Goal: Task Accomplishment & Management: Manage account settings

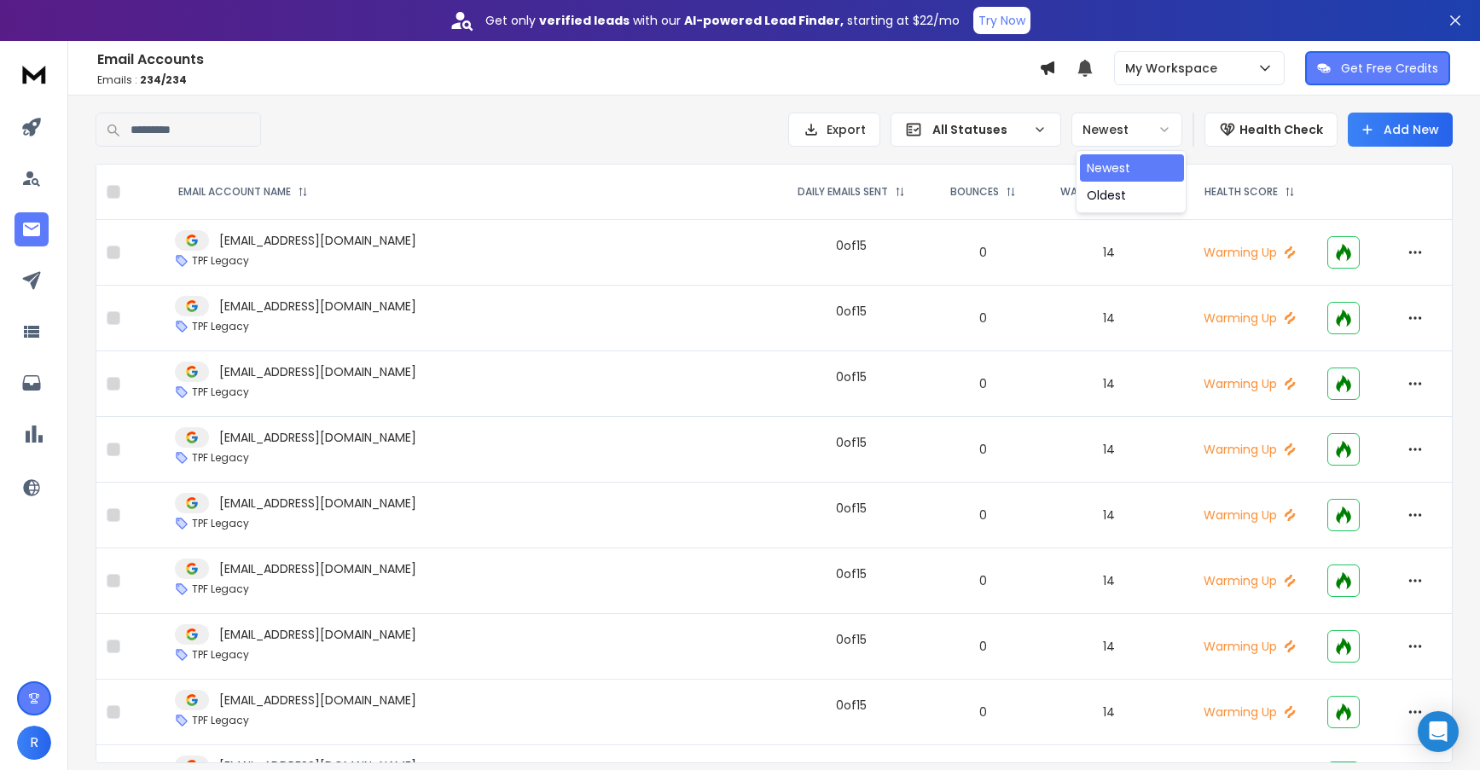
click at [1119, 127] on button "Newest" at bounding box center [1127, 130] width 111 height 34
click at [167, 131] on input at bounding box center [179, 130] width 166 height 34
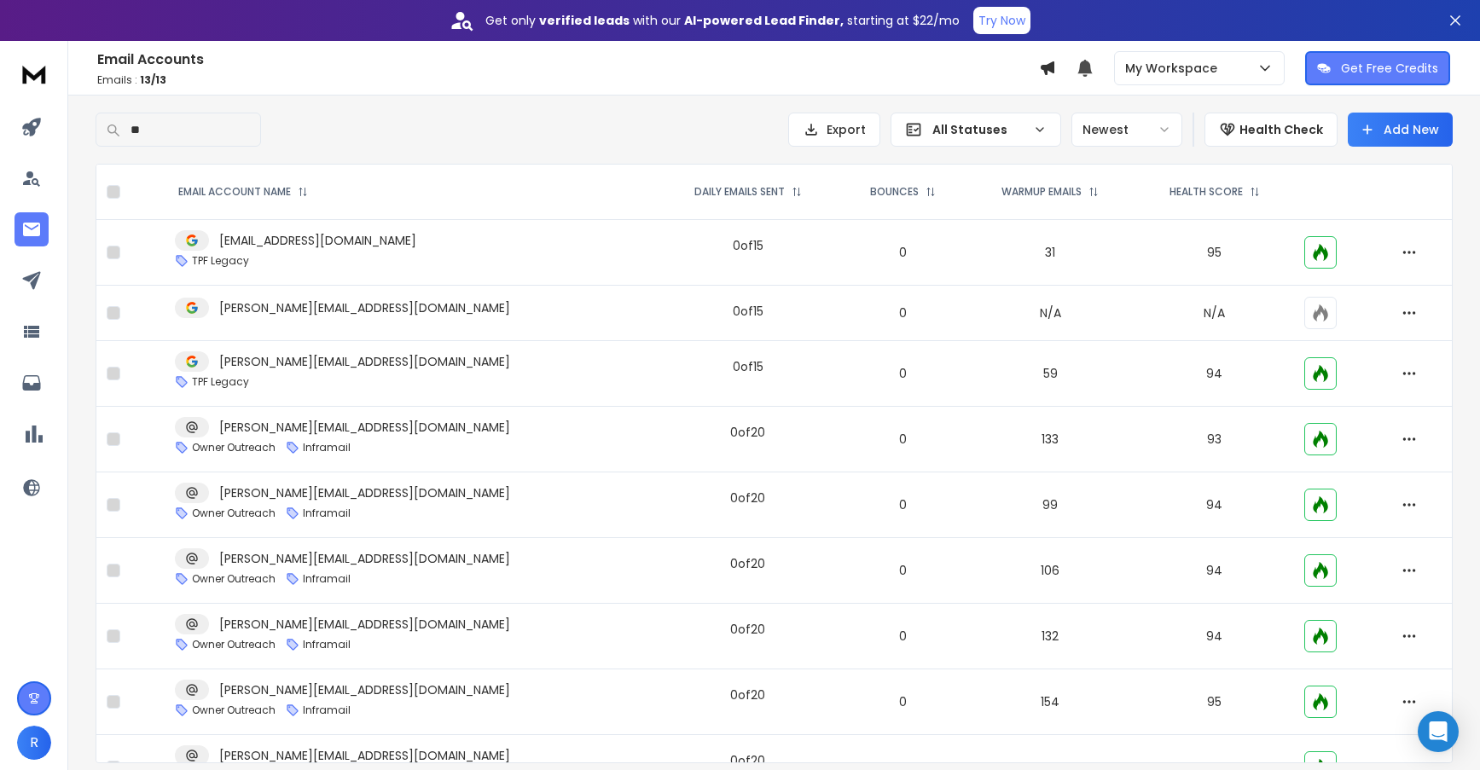
type input "*"
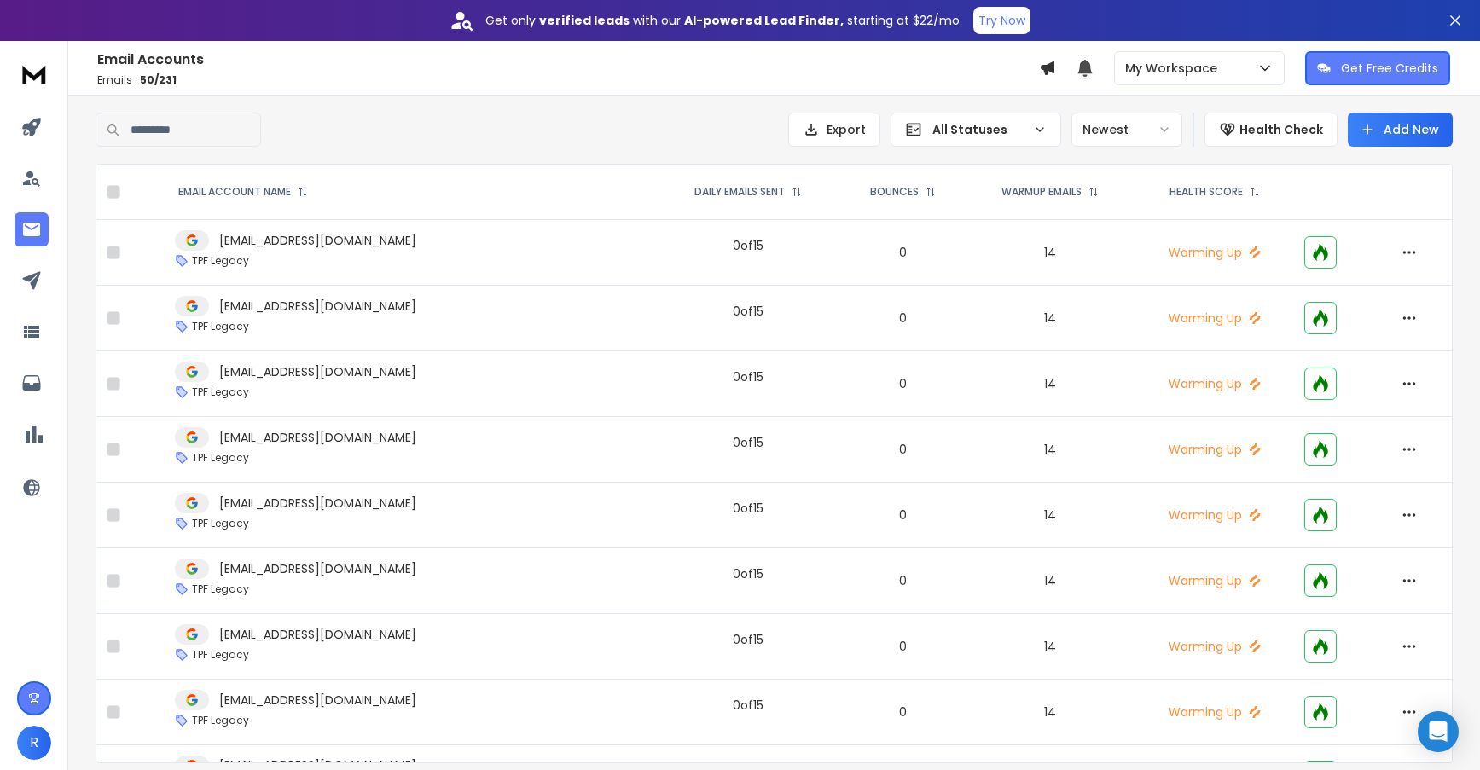
click at [1392, 131] on button "Add New" at bounding box center [1400, 130] width 105 height 34
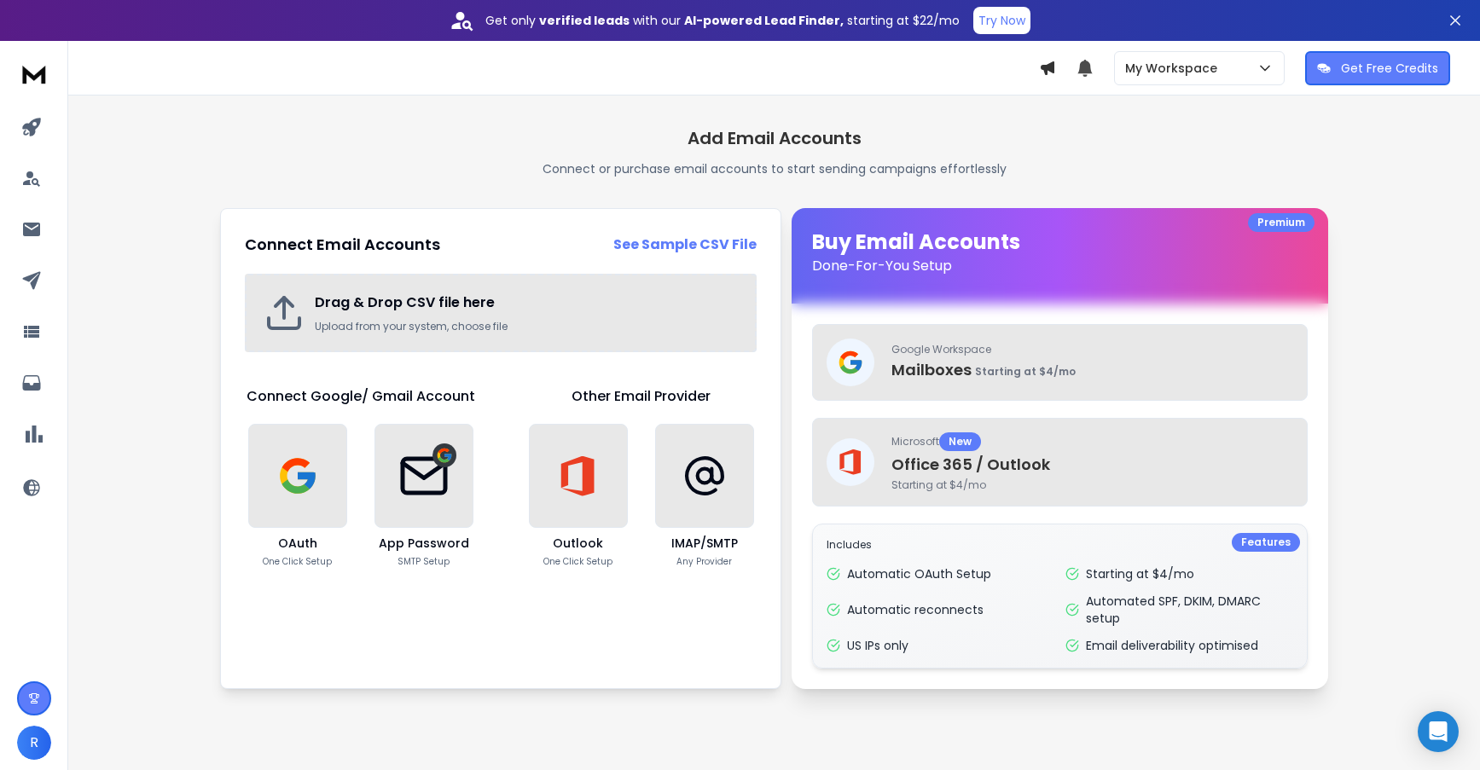
click at [289, 476] on icon at bounding box center [297, 476] width 43 height 51
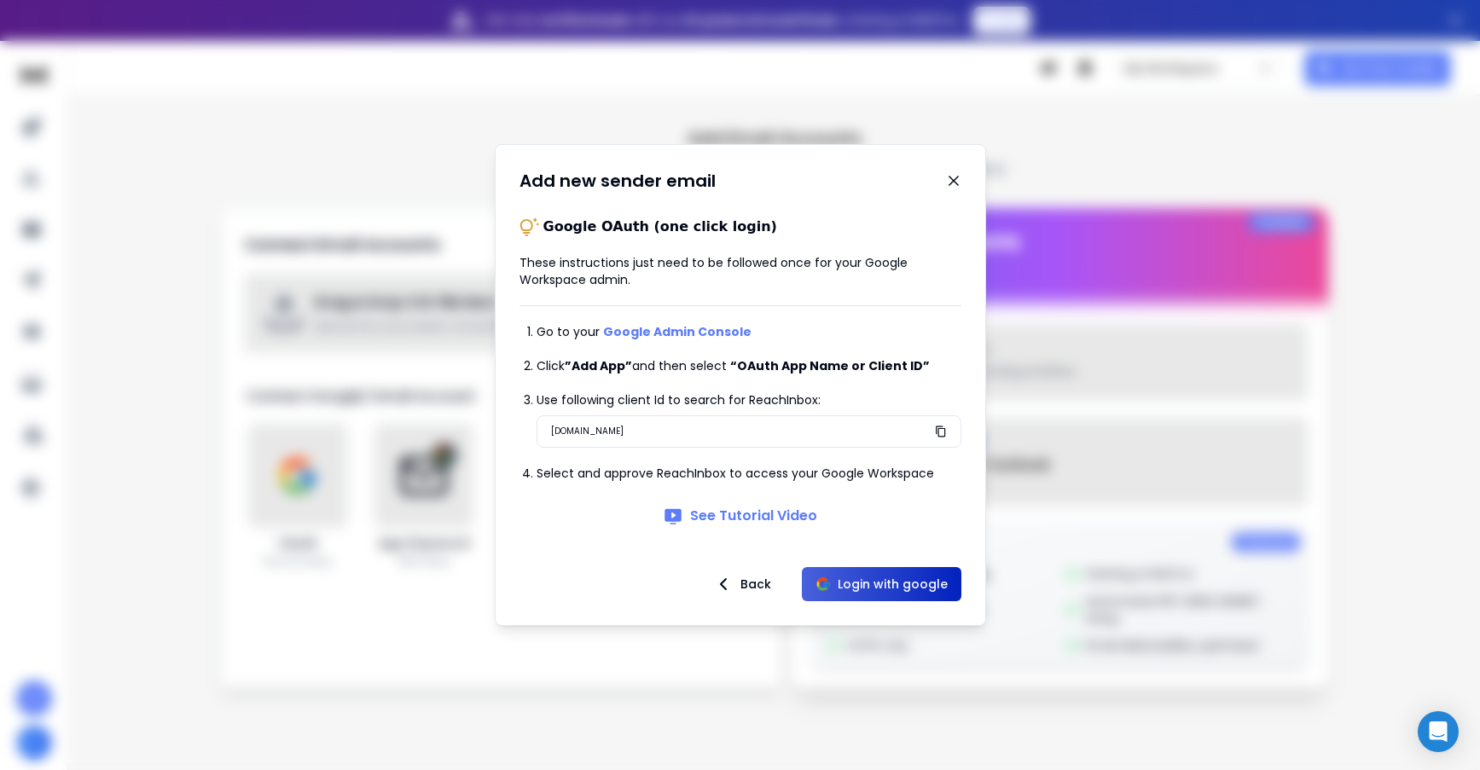
click at [868, 580] on button "Login with google" at bounding box center [882, 584] width 160 height 34
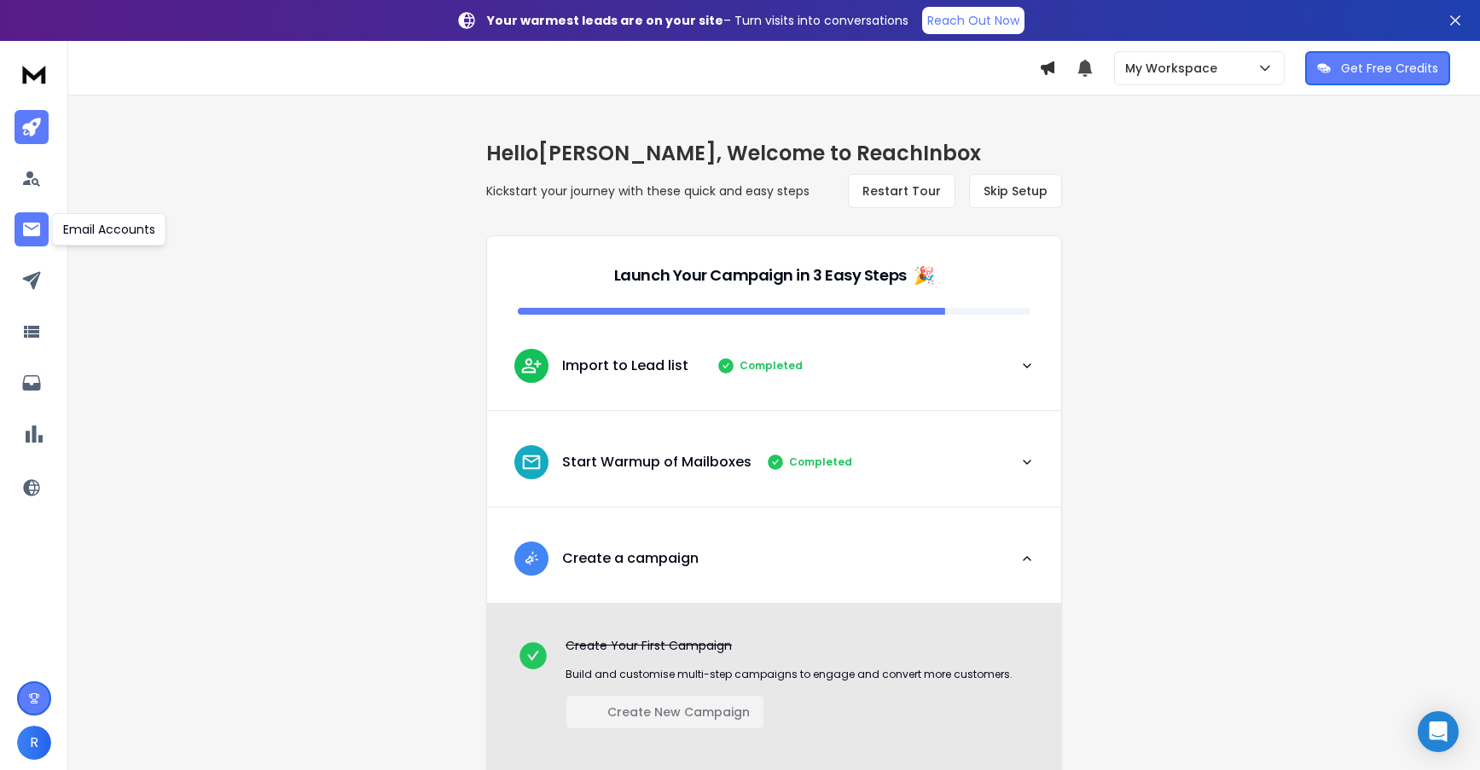
click at [32, 222] on icon at bounding box center [31, 229] width 20 height 20
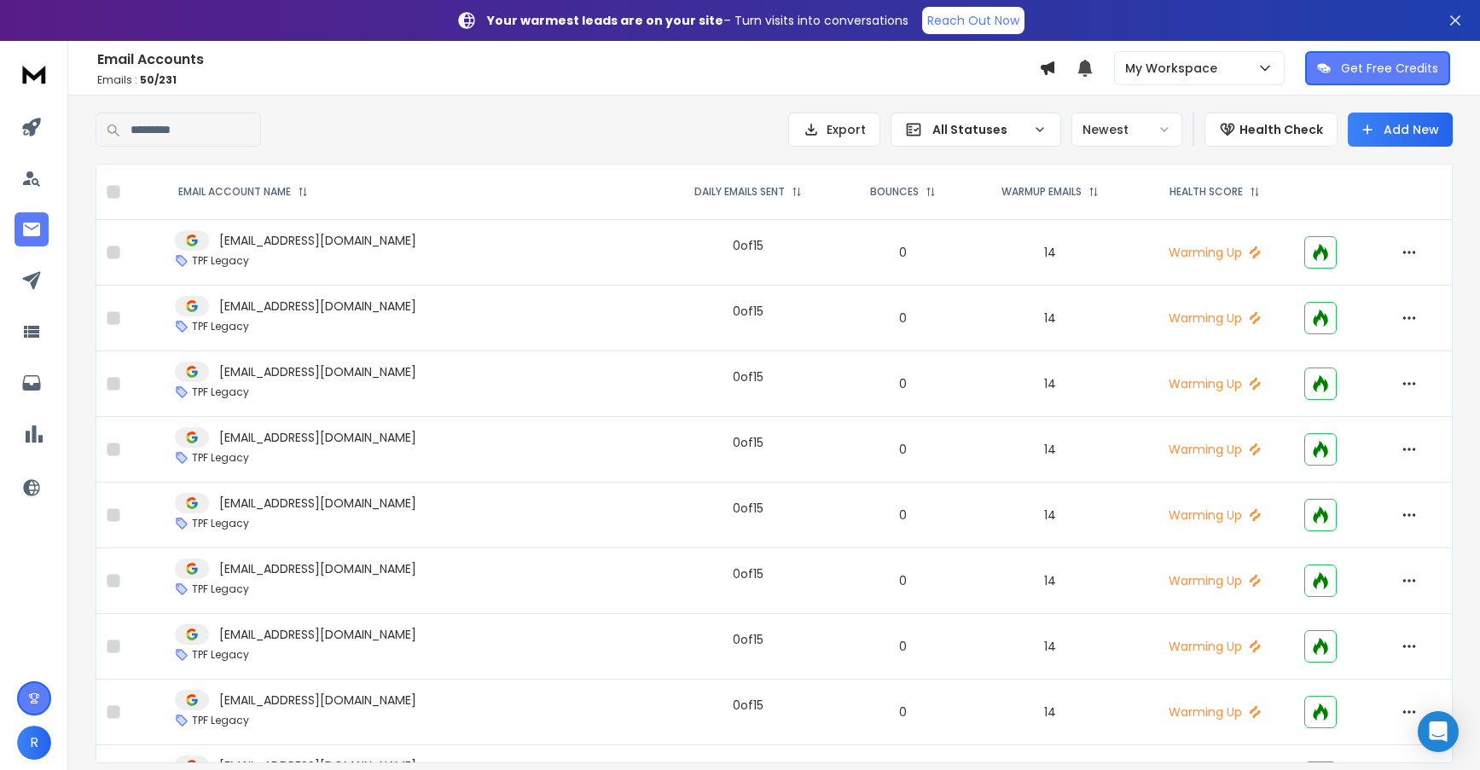
click at [1411, 123] on button "Add New" at bounding box center [1400, 130] width 105 height 34
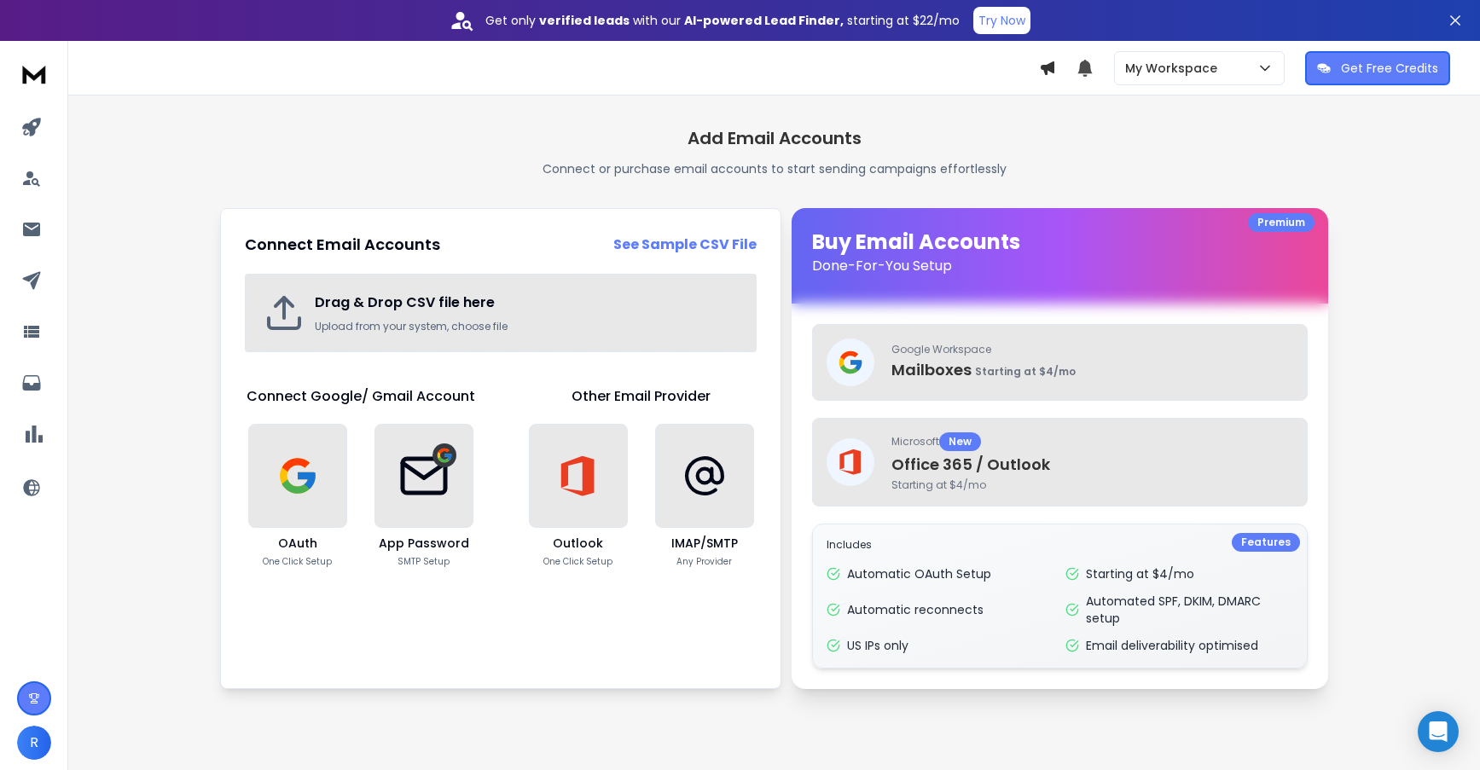
click at [305, 448] on div at bounding box center [297, 476] width 99 height 104
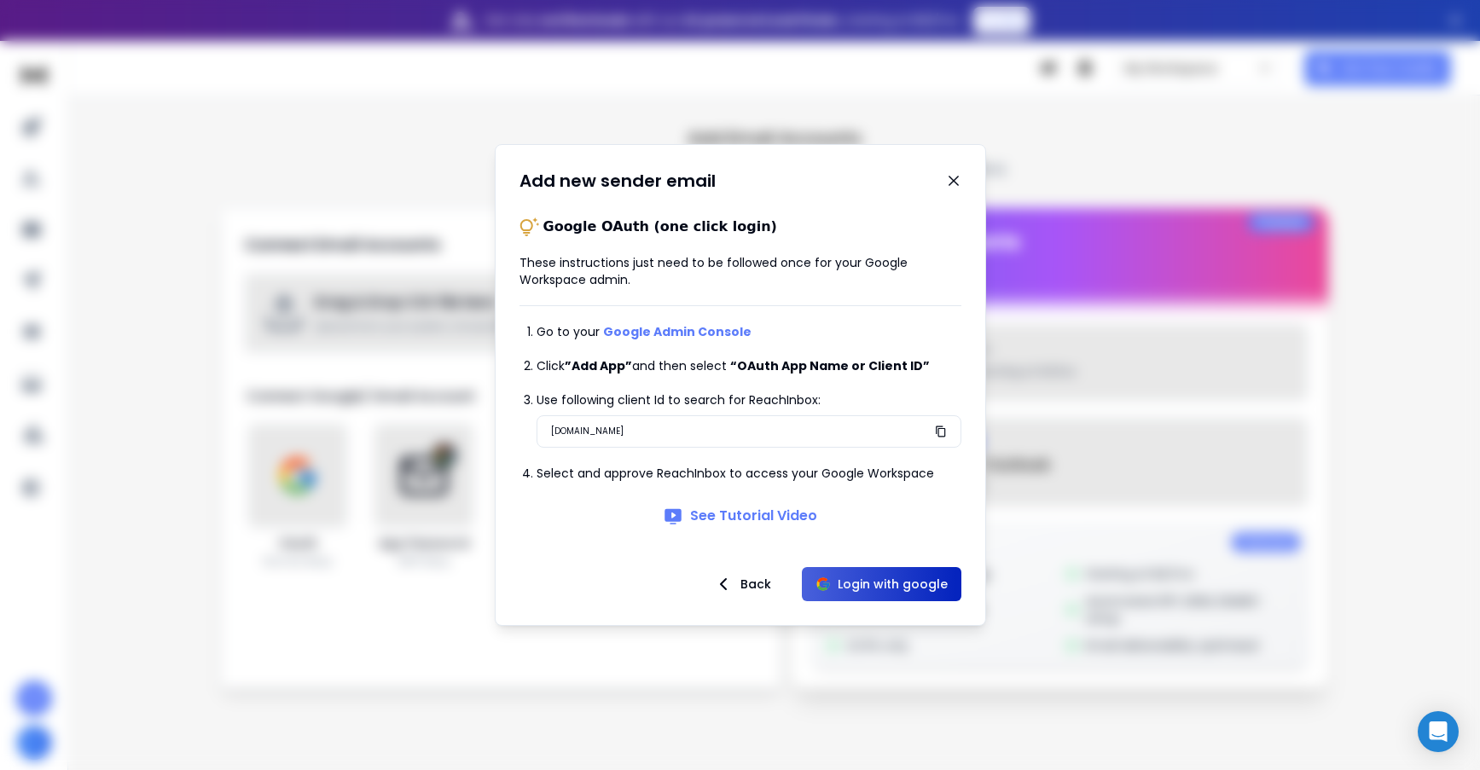
click at [871, 584] on button "Login with google" at bounding box center [882, 584] width 160 height 34
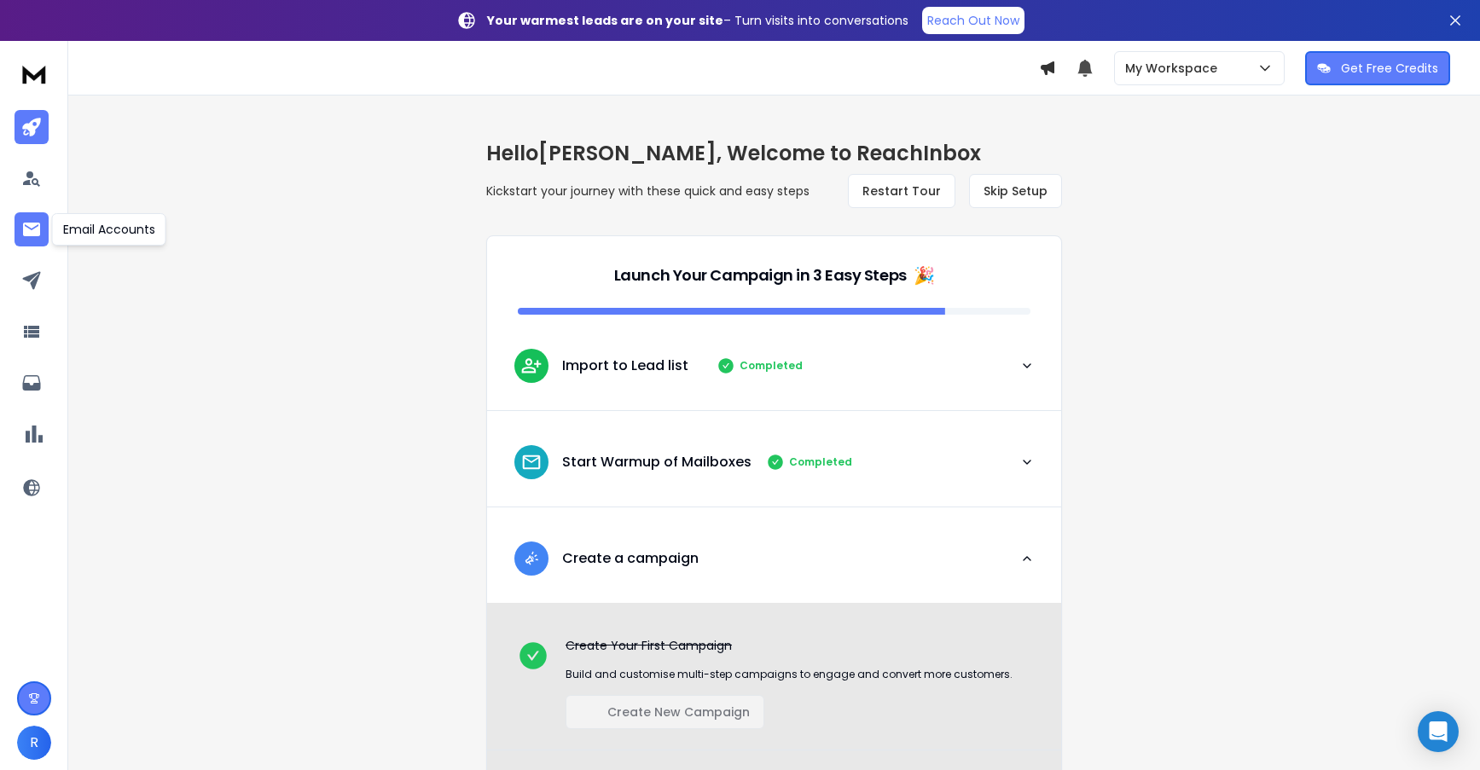
click at [27, 230] on icon at bounding box center [31, 230] width 17 height 14
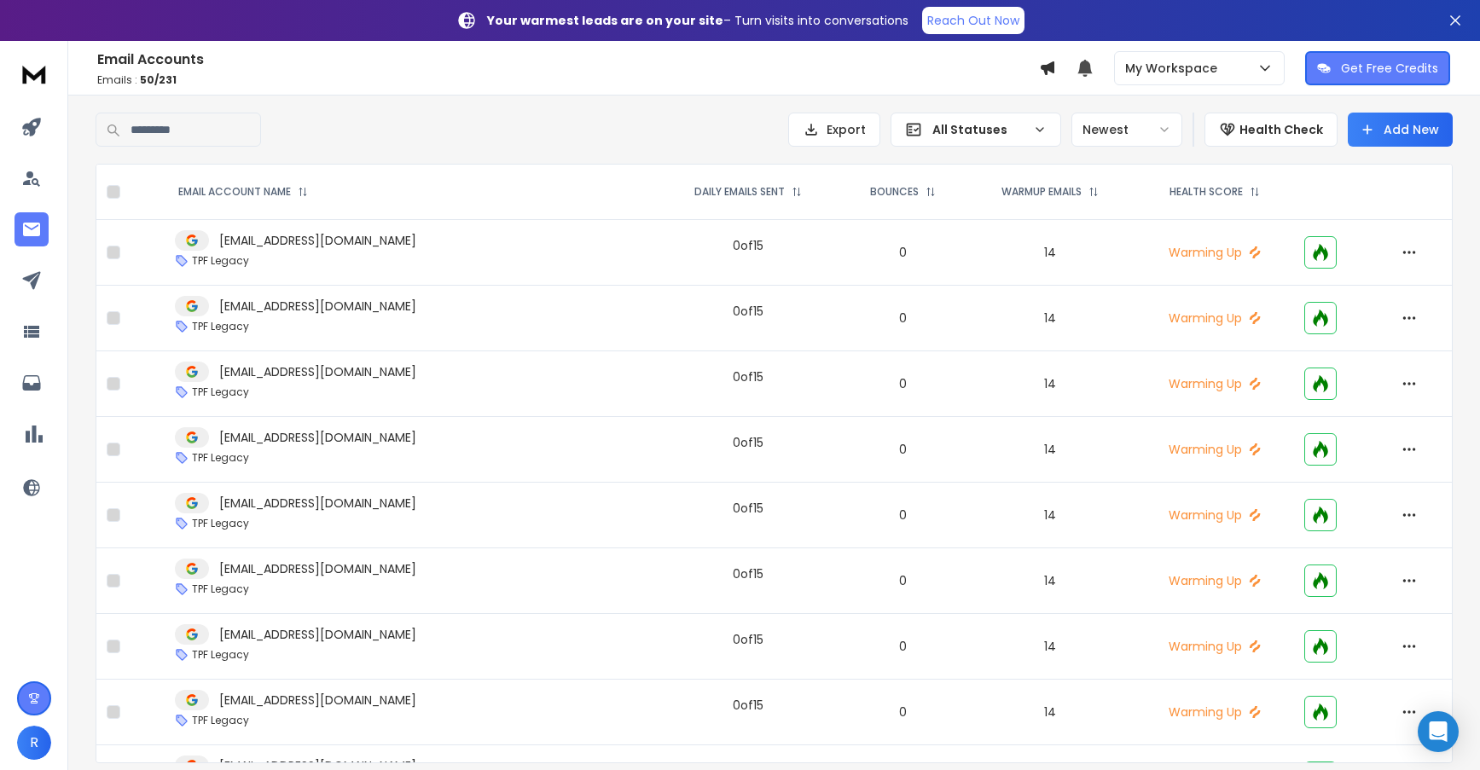
click at [233, 133] on input at bounding box center [179, 130] width 166 height 34
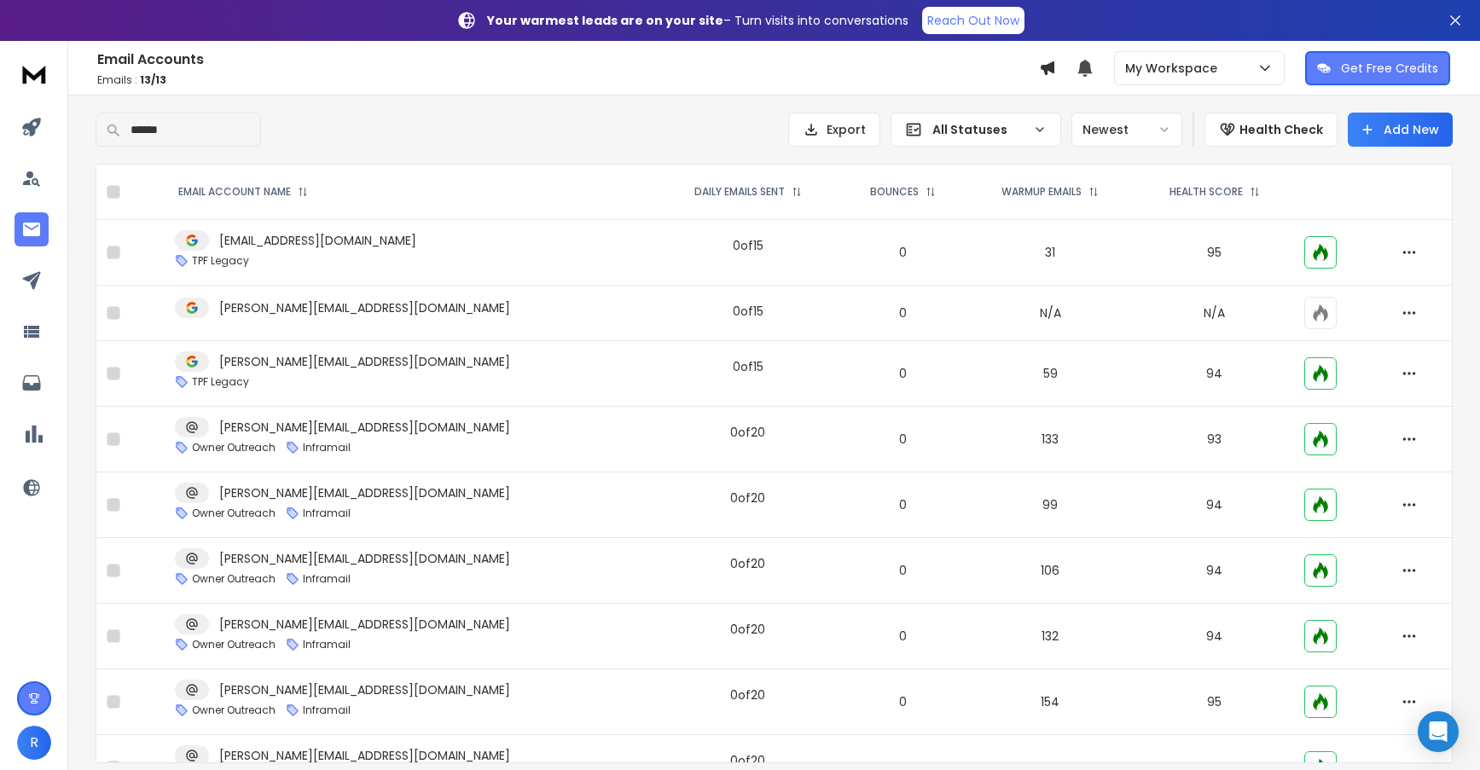
drag, startPoint x: 193, startPoint y: 139, endPoint x: 122, endPoint y: 131, distance: 71.3
click at [122, 131] on input "******" at bounding box center [179, 130] width 166 height 34
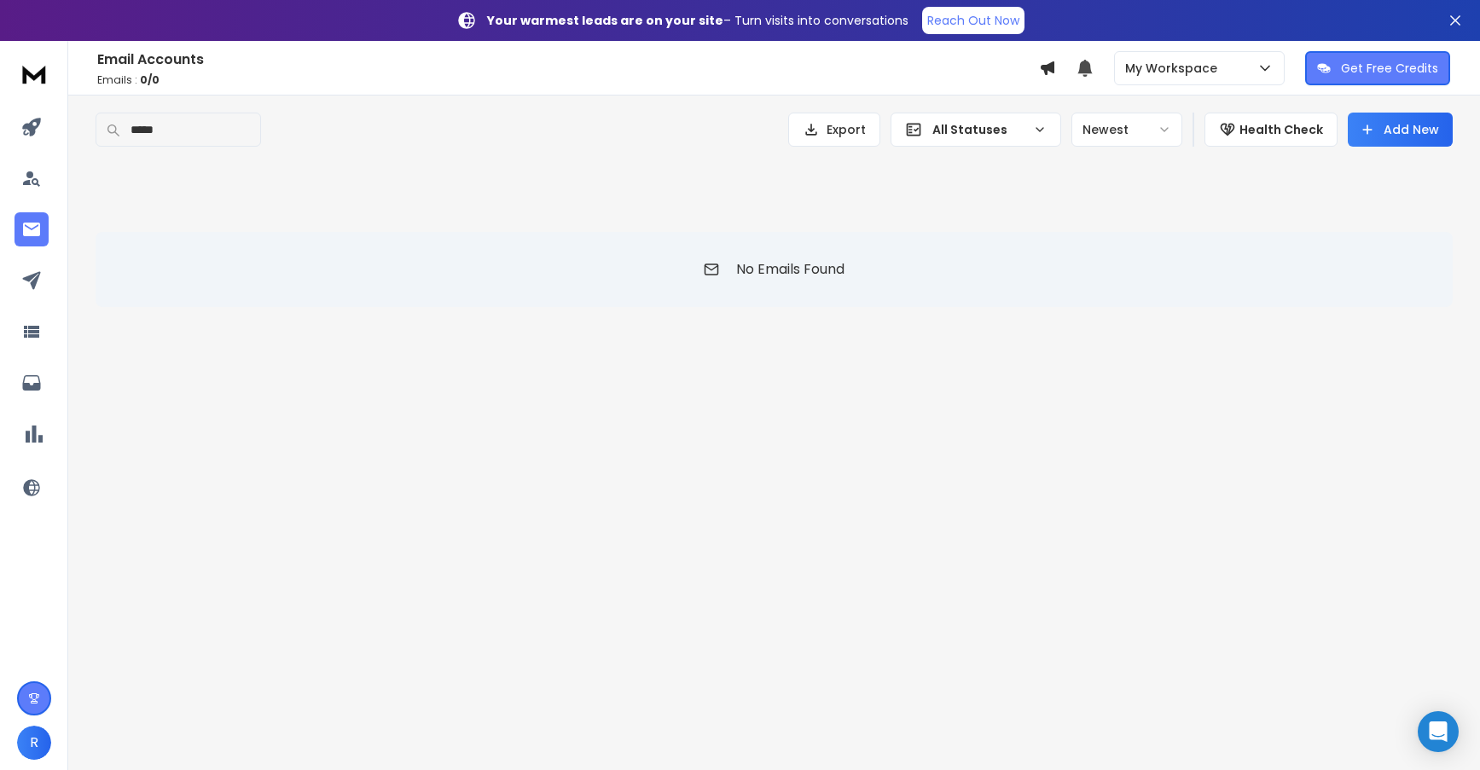
type input "*****"
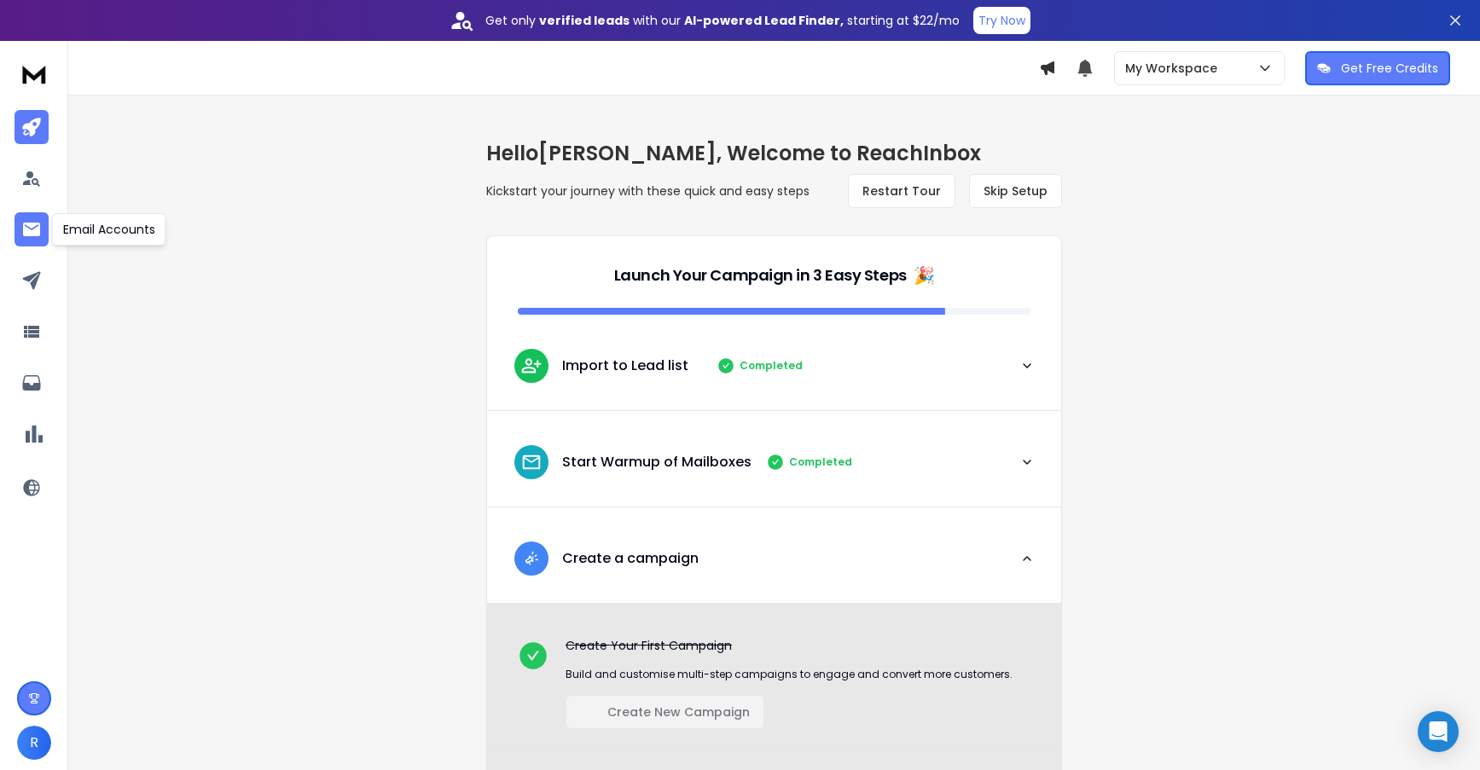
click at [32, 229] on icon at bounding box center [31, 230] width 17 height 14
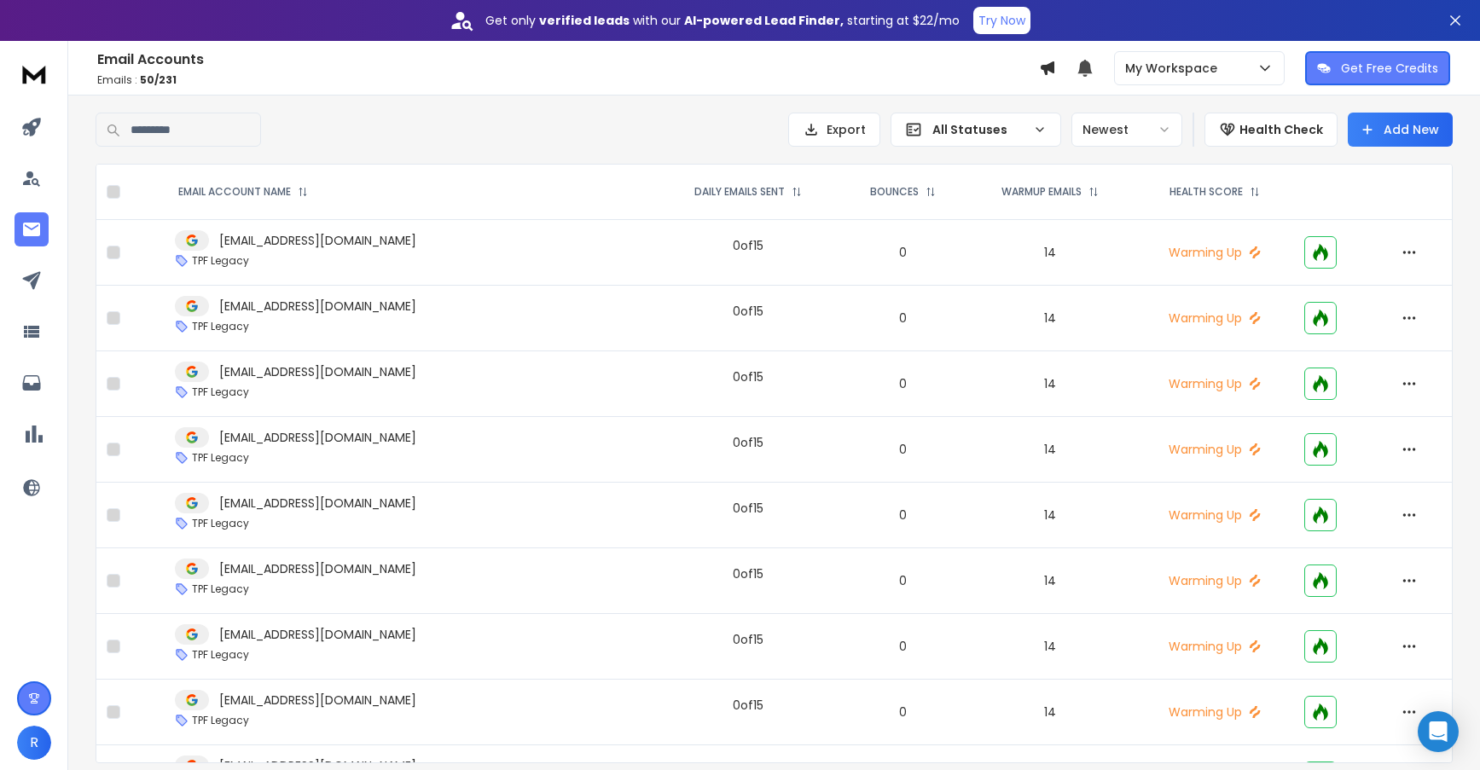
click at [1380, 129] on button "Add New" at bounding box center [1400, 130] width 105 height 34
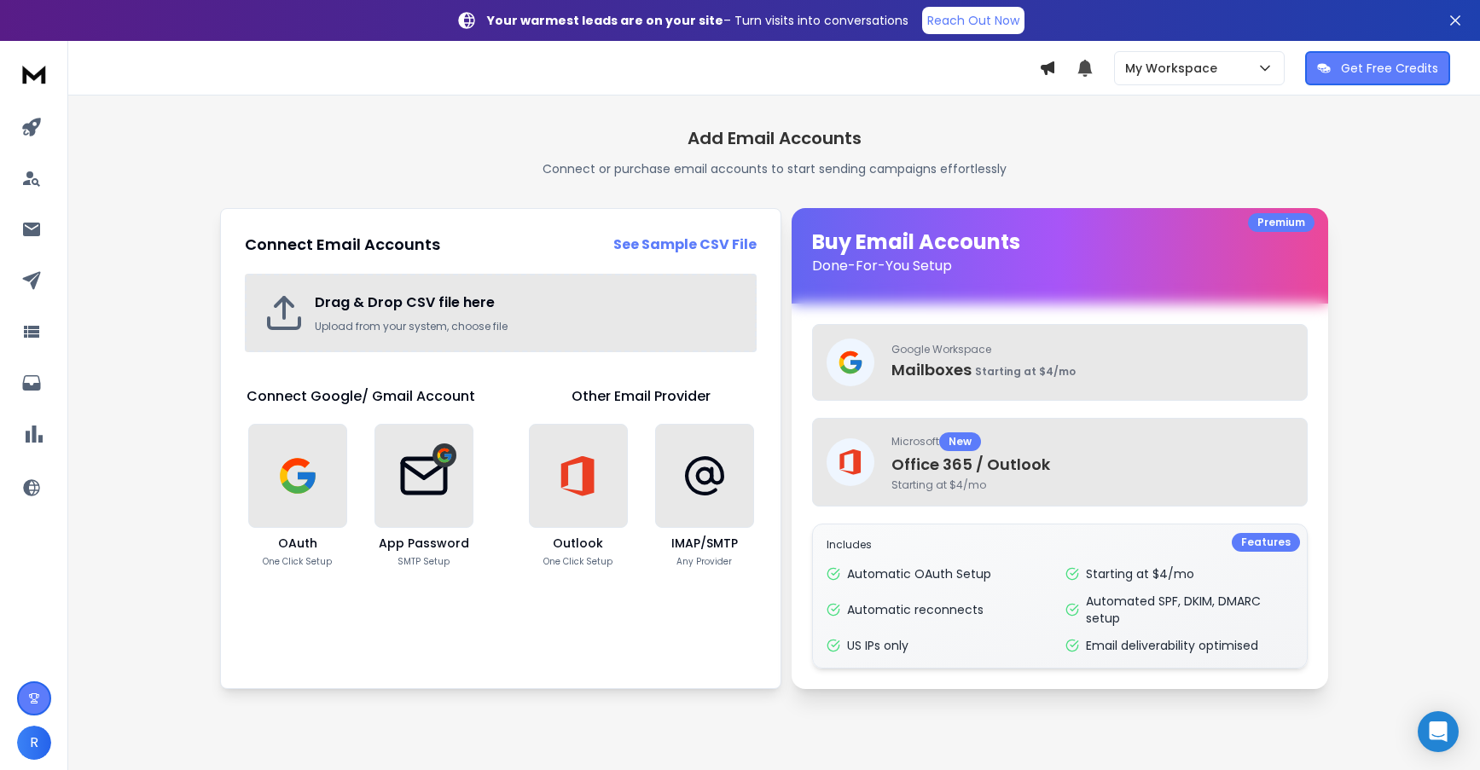
click at [299, 473] on icon at bounding box center [297, 476] width 43 height 51
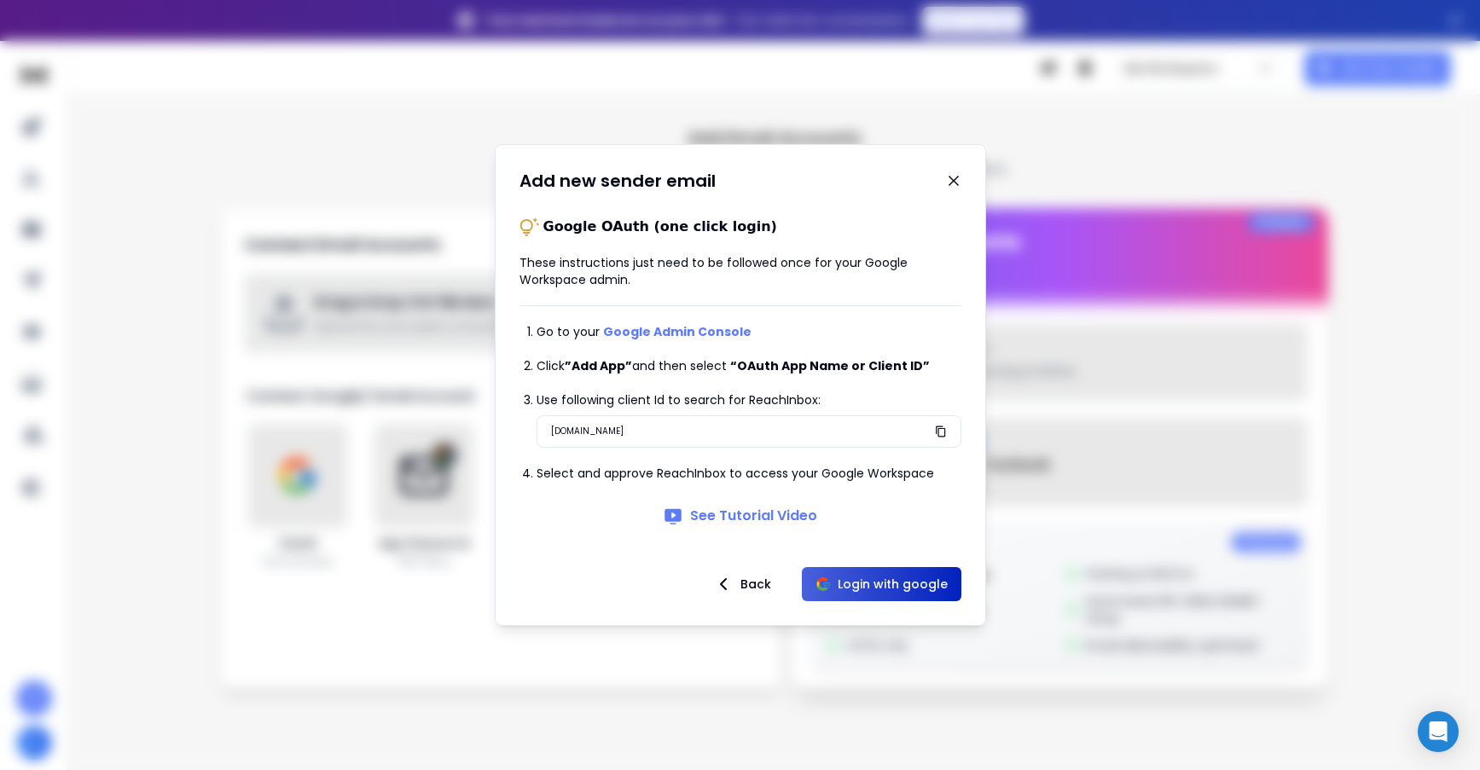
click at [879, 584] on button "Login with google" at bounding box center [882, 584] width 160 height 34
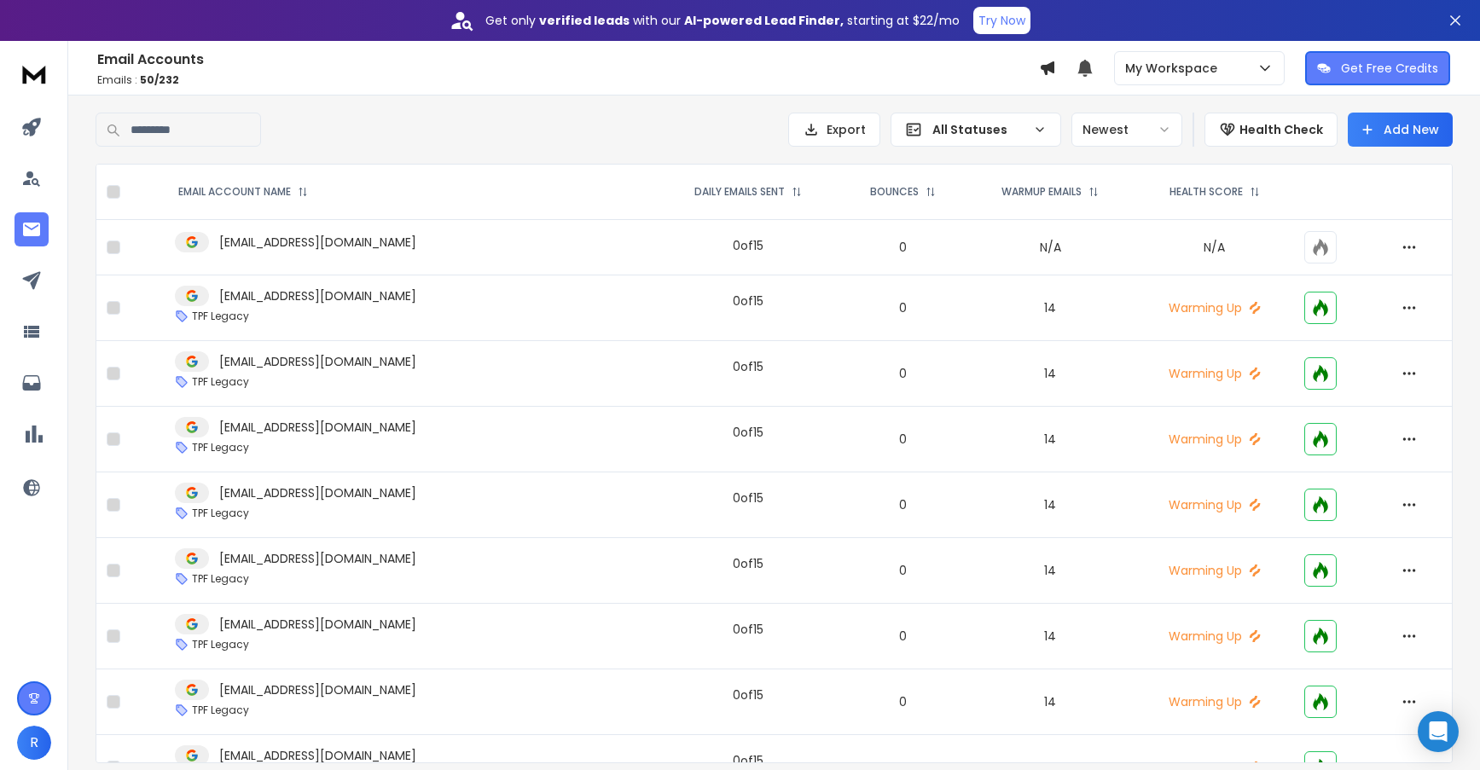
click at [1377, 131] on button "Add New" at bounding box center [1400, 130] width 105 height 34
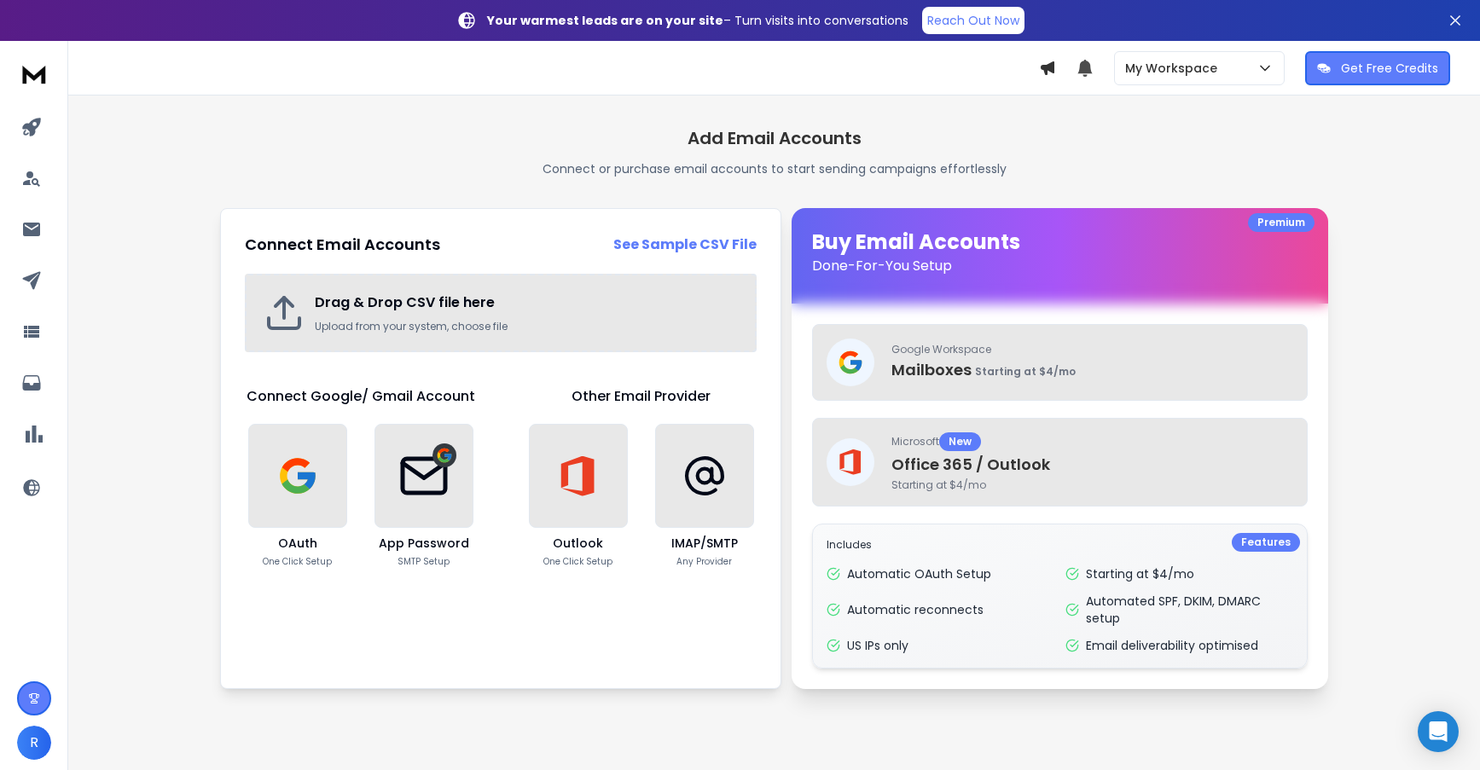
click at [296, 474] on icon at bounding box center [297, 476] width 43 height 51
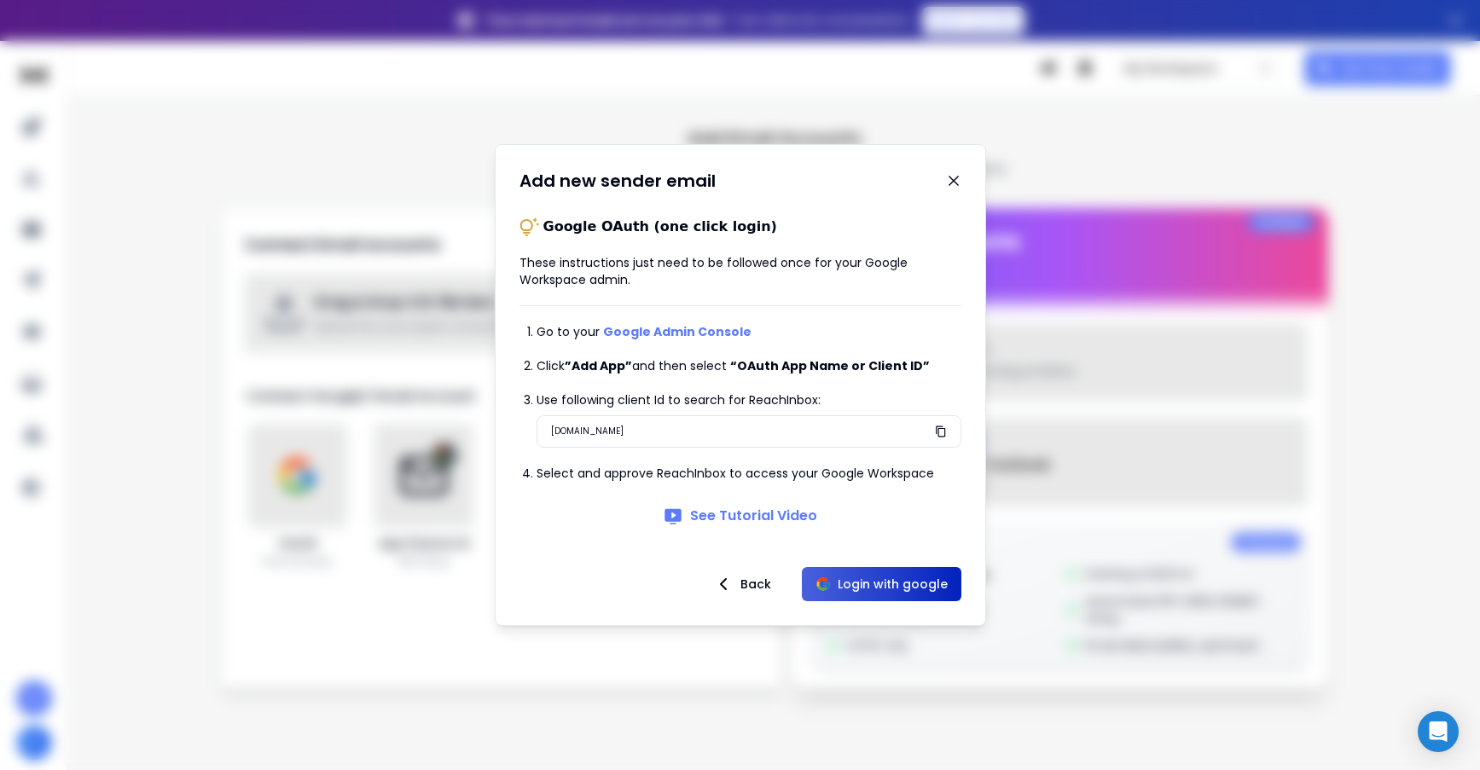
click at [884, 594] on button "Login with google" at bounding box center [882, 584] width 160 height 34
